Goal: Navigation & Orientation: Find specific page/section

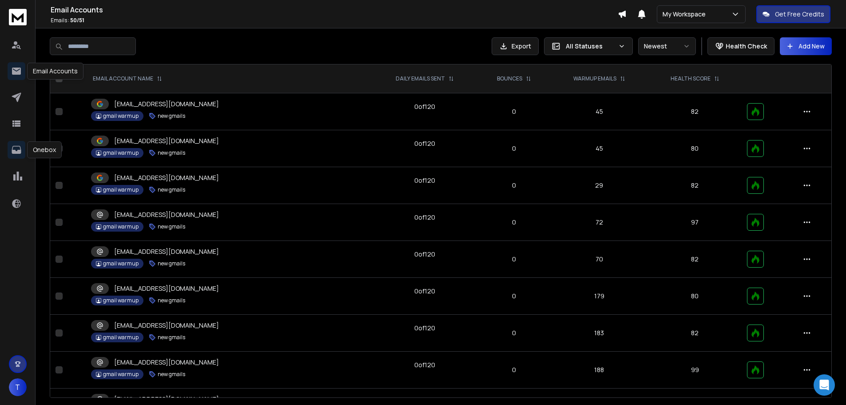
click at [20, 154] on icon at bounding box center [16, 149] width 11 height 11
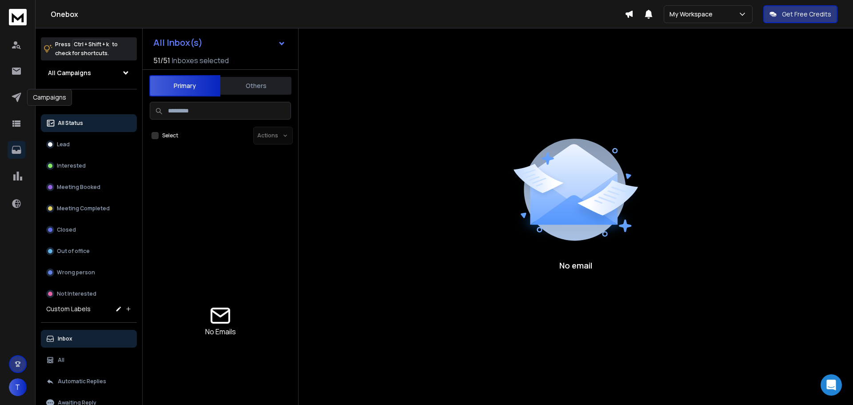
click at [20, 60] on div at bounding box center [18, 125] width 20 height 179
click at [19, 66] on icon at bounding box center [16, 71] width 11 height 11
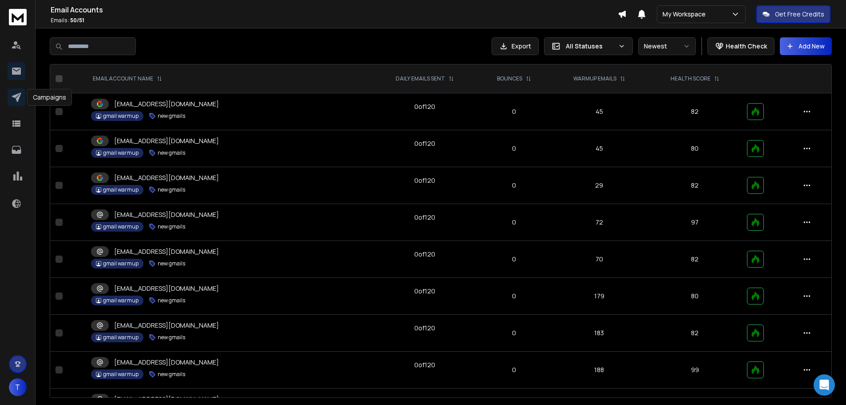
click at [16, 95] on icon at bounding box center [16, 96] width 9 height 9
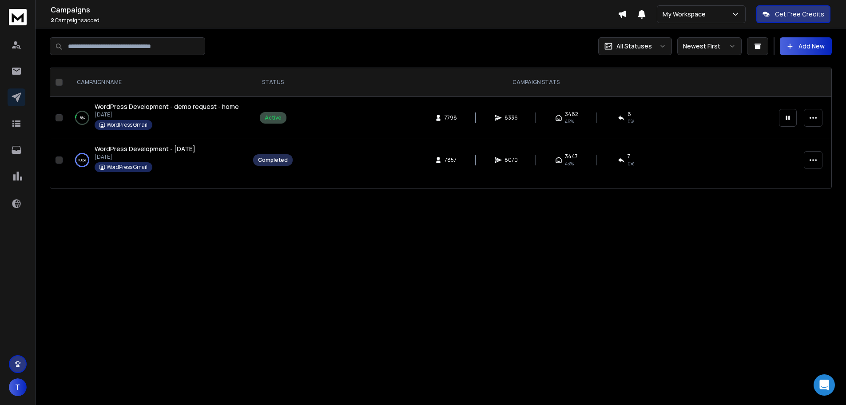
click at [170, 109] on span "WordPress Development - demo request - home" at bounding box center [167, 106] width 144 height 8
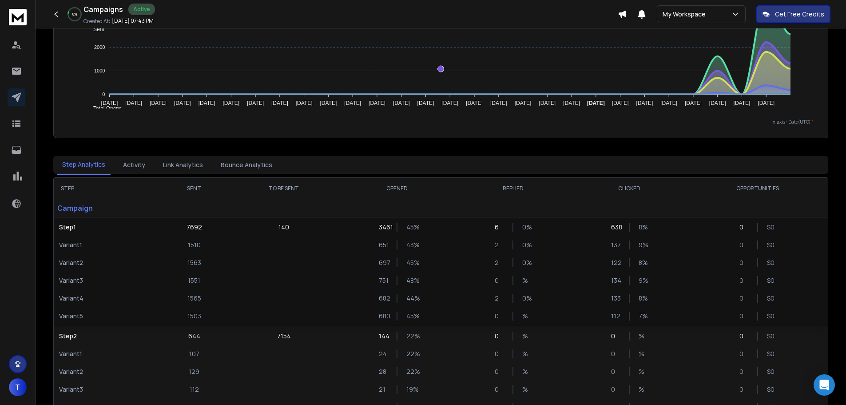
scroll to position [330, 0]
